Goal: Task Accomplishment & Management: Manage account settings

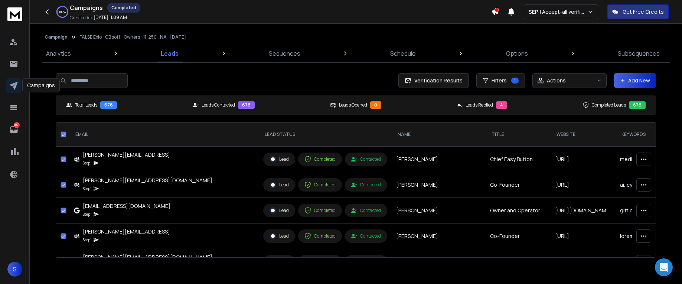
click at [11, 80] on link at bounding box center [13, 85] width 15 height 15
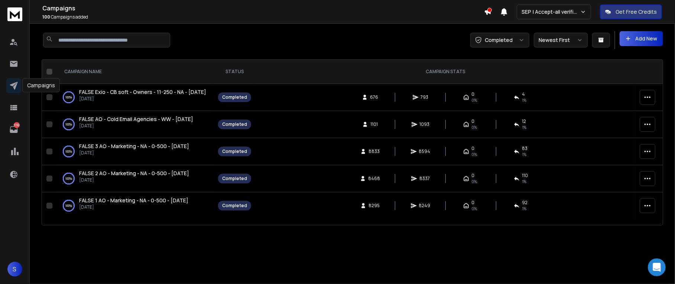
click at [651, 92] on button "button" at bounding box center [648, 97] width 16 height 15
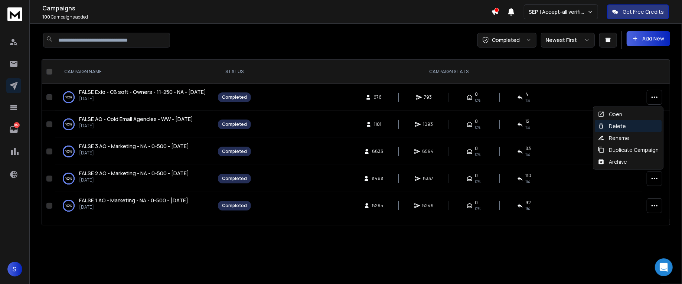
click at [638, 128] on div "Delete" at bounding box center [628, 126] width 67 height 12
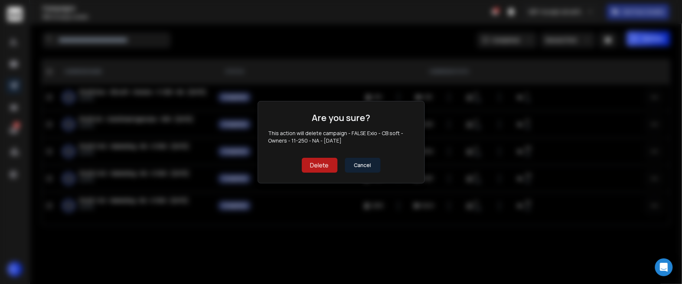
click at [309, 166] on button "Delete" at bounding box center [320, 165] width 36 height 15
